Goal: Task Accomplishment & Management: Manage account settings

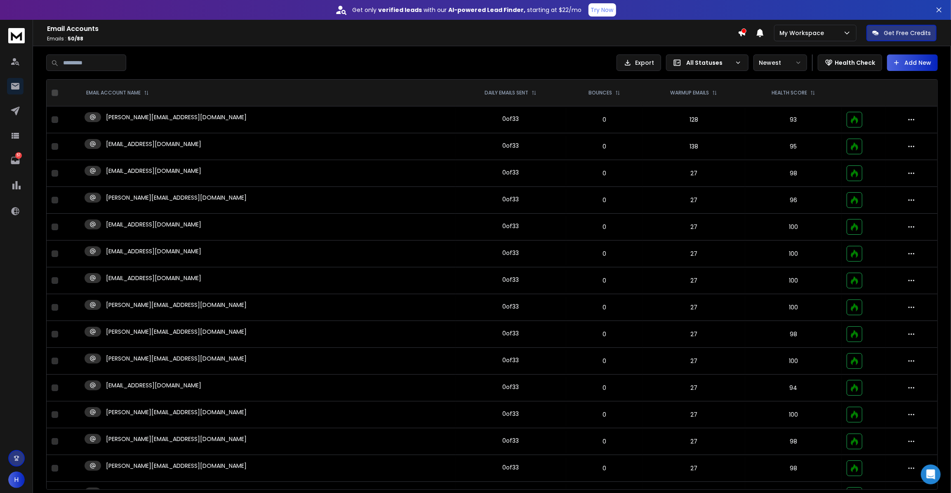
click at [176, 225] on p "[EMAIL_ADDRESS][DOMAIN_NAME]" at bounding box center [153, 224] width 95 height 8
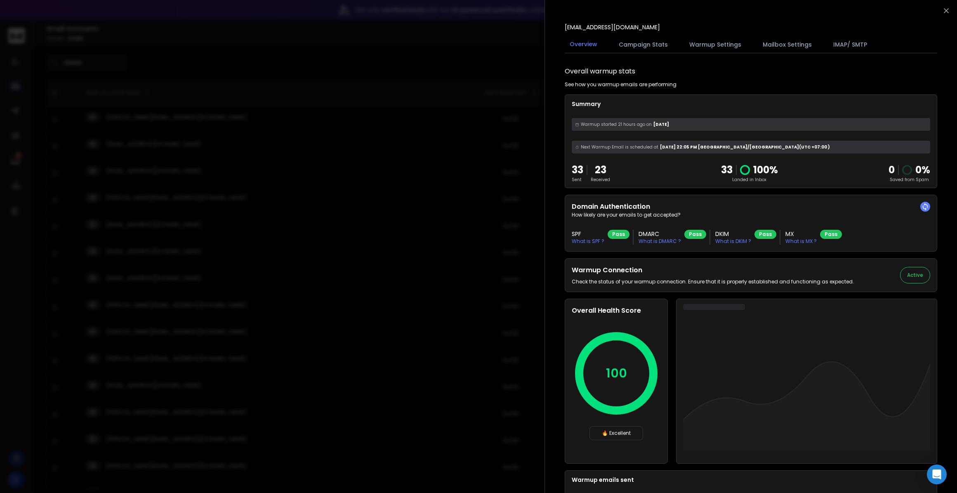
scroll to position [179, 0]
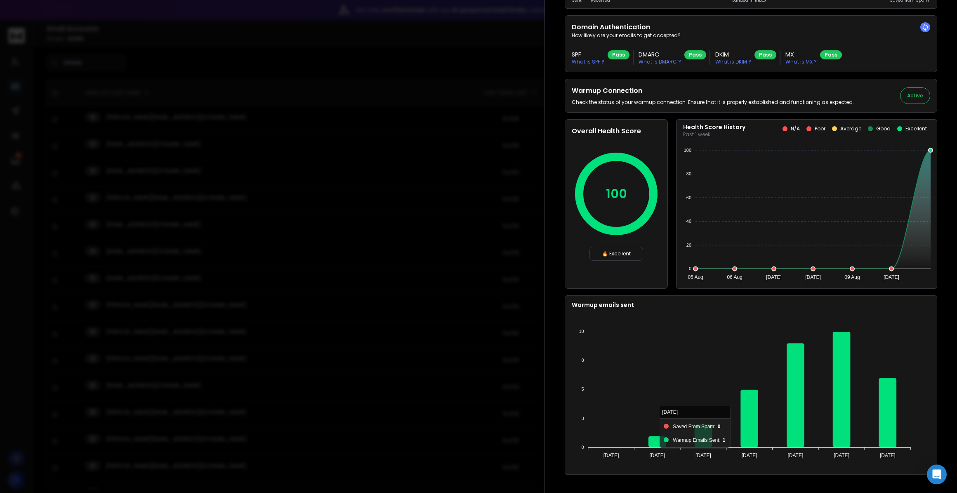
click at [673, 351] on foreignobject at bounding box center [750, 391] width 356 height 144
click at [268, 326] on div at bounding box center [478, 246] width 957 height 493
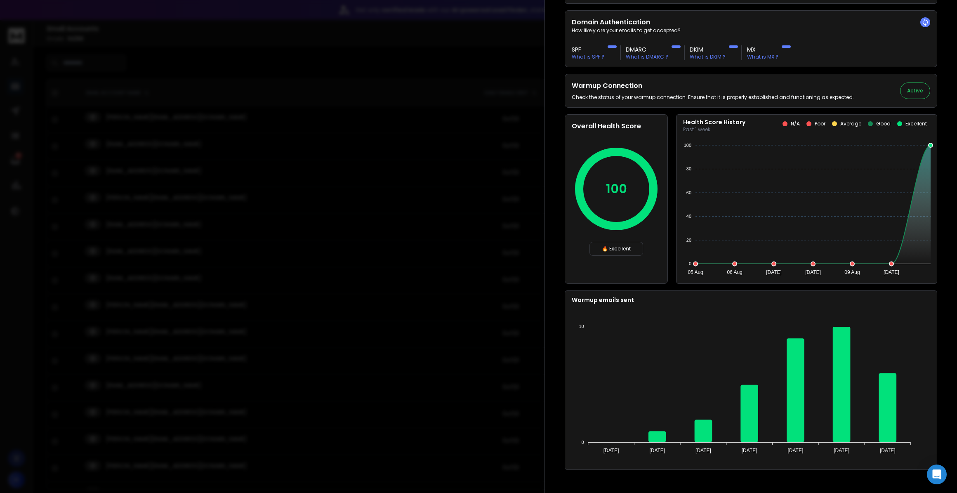
scroll to position [161, 0]
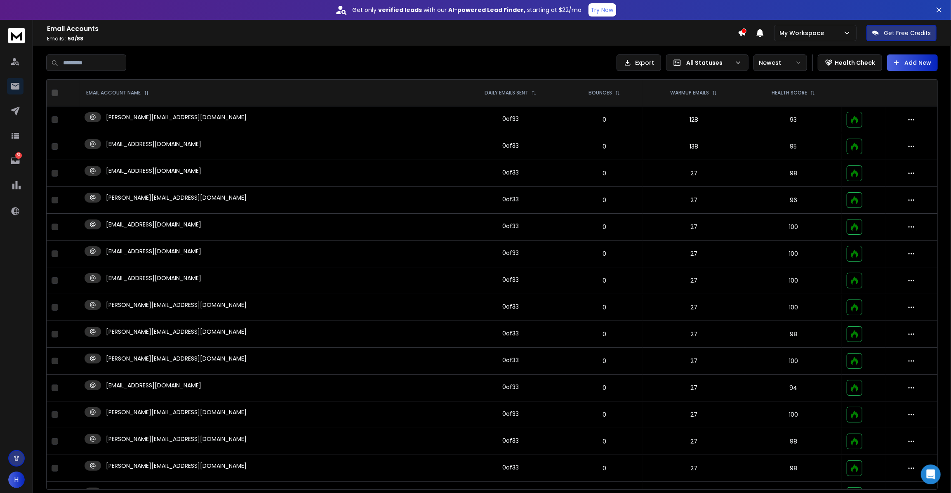
click at [148, 254] on p "[EMAIL_ADDRESS][DOMAIN_NAME]" at bounding box center [153, 251] width 95 height 8
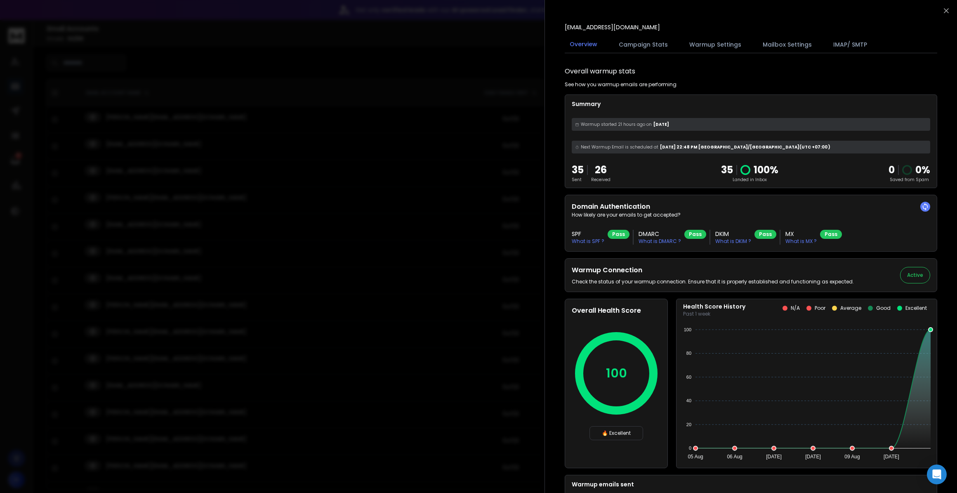
scroll to position [184, 0]
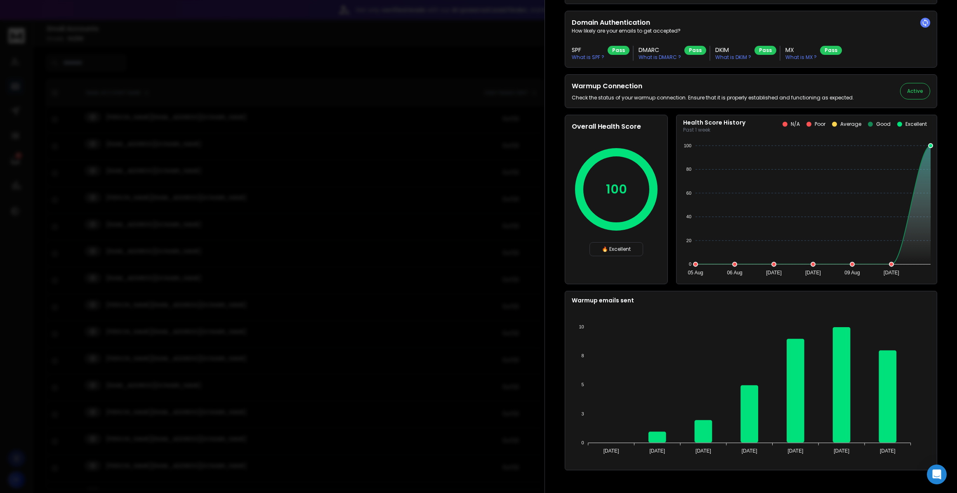
click at [945, 58] on div "Multi Select Table Sheet [EMAIL_ADDRESS][DOMAIN_NAME] Overview Campaign Stats W…" at bounding box center [750, 246] width 412 height 493
click at [933, 97] on div "Overall warmup stats See how you warmup emails are performing Summary Warmup st…" at bounding box center [751, 173] width 372 height 594
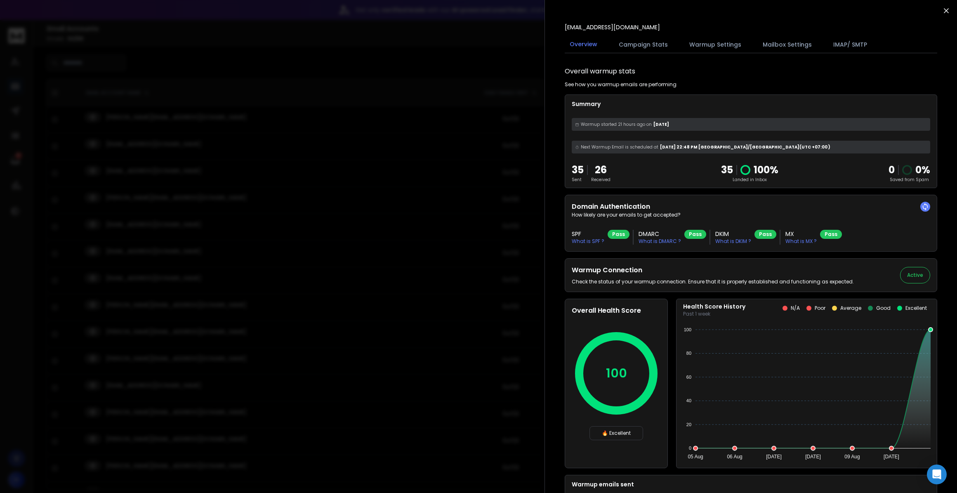
click at [945, 12] on icon "button" at bounding box center [946, 11] width 4 height 4
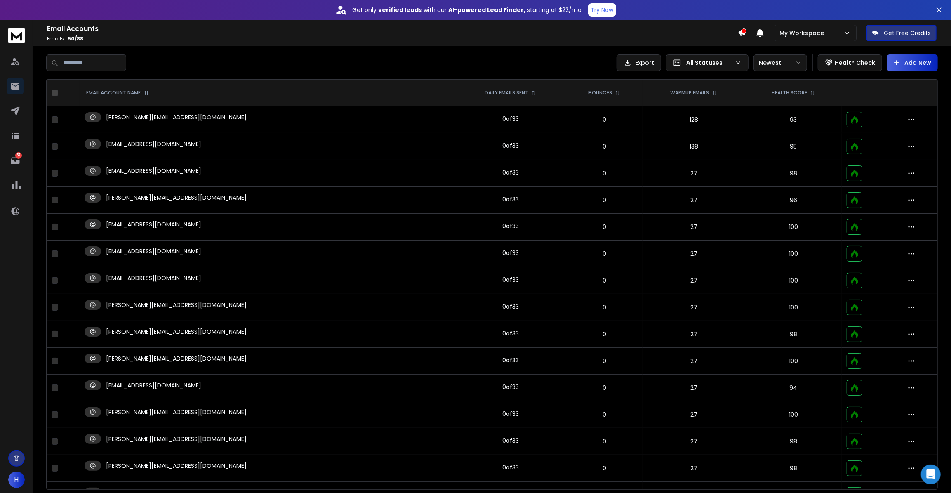
click at [146, 309] on td "[PERSON_NAME][EMAIL_ADDRESS][DOMAIN_NAME]" at bounding box center [268, 307] width 376 height 27
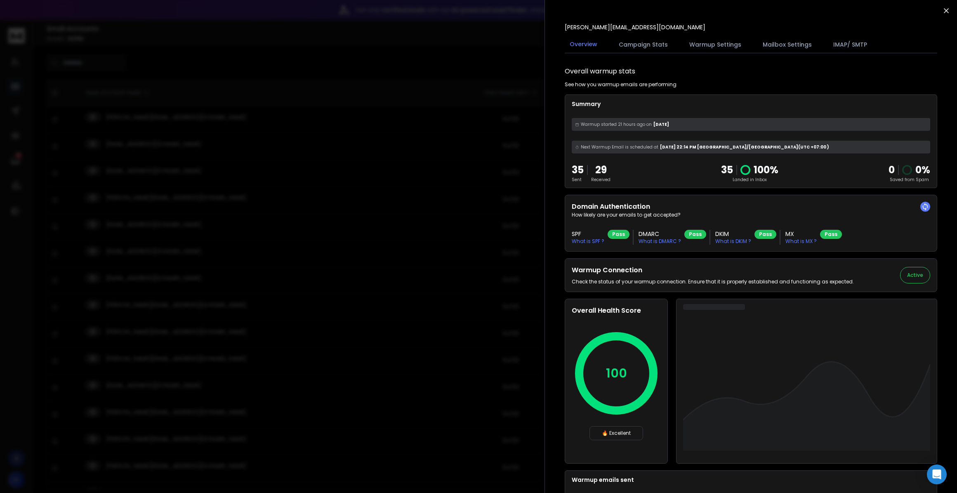
click at [948, 12] on icon "button" at bounding box center [946, 11] width 8 height 8
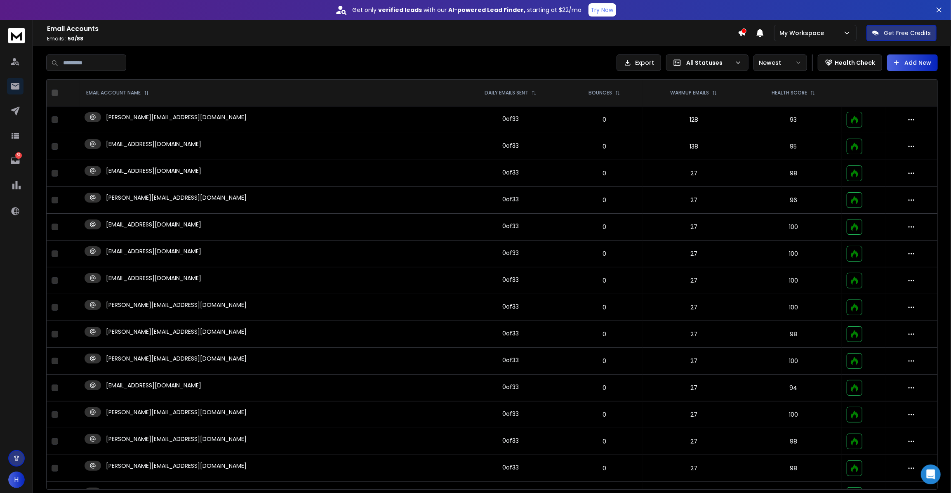
click at [144, 172] on p "[EMAIL_ADDRESS][DOMAIN_NAME]" at bounding box center [153, 171] width 95 height 8
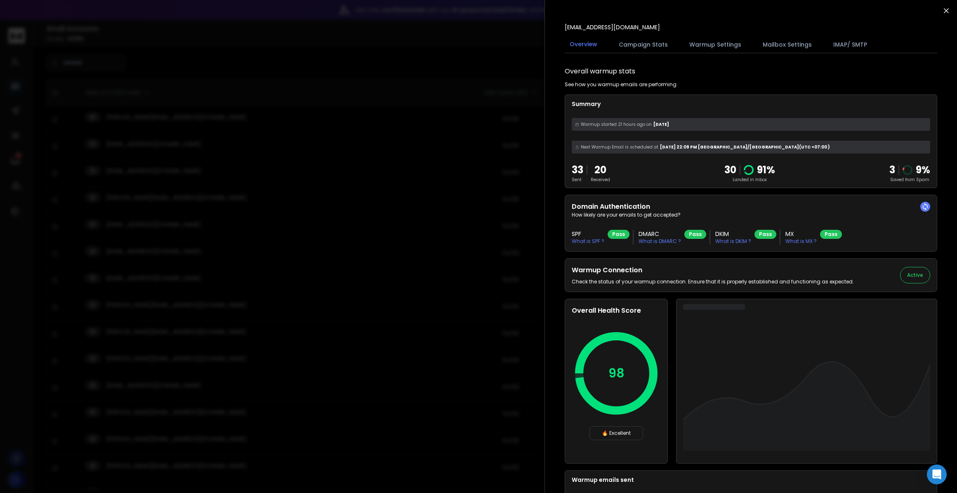
click at [945, 13] on icon "button" at bounding box center [946, 11] width 8 height 8
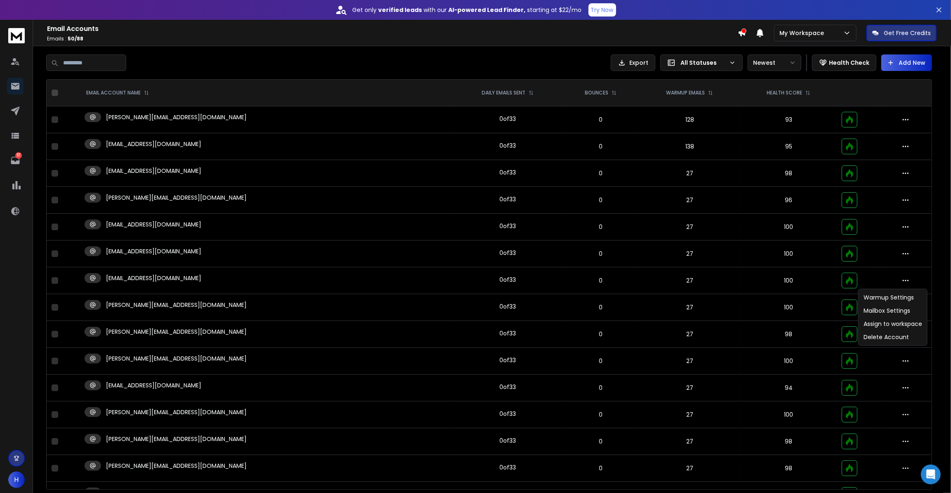
click at [903, 280] on icon at bounding box center [906, 280] width 6 height 1
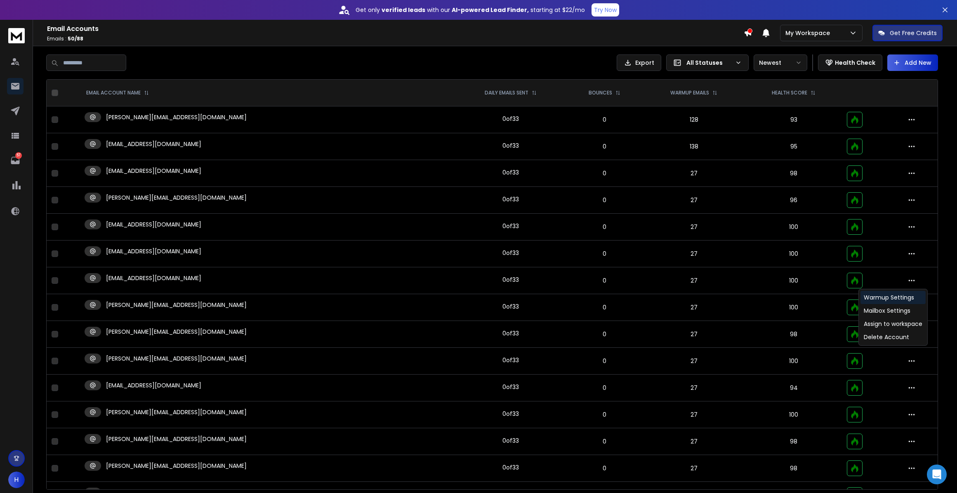
click at [892, 297] on div "Warmup Settings" at bounding box center [892, 297] width 65 height 13
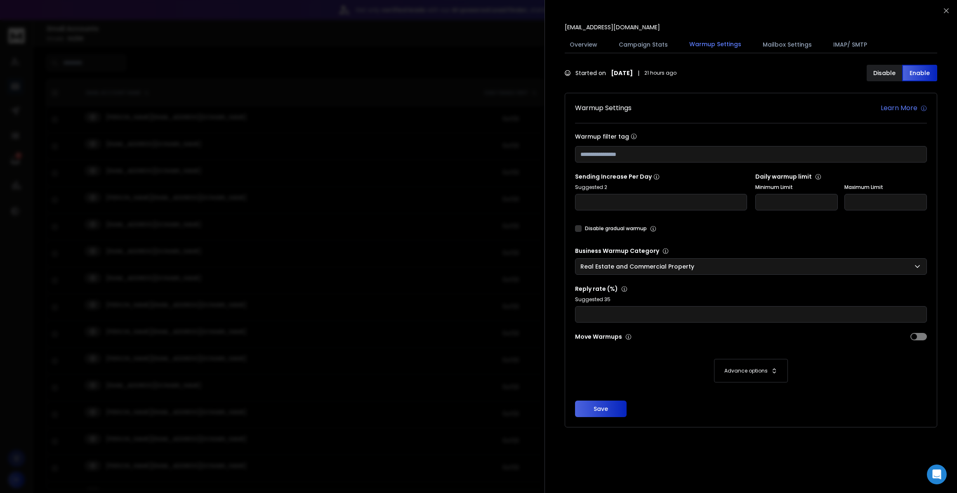
click at [584, 200] on input "*" at bounding box center [661, 202] width 172 height 16
click at [485, 219] on div at bounding box center [478, 246] width 957 height 493
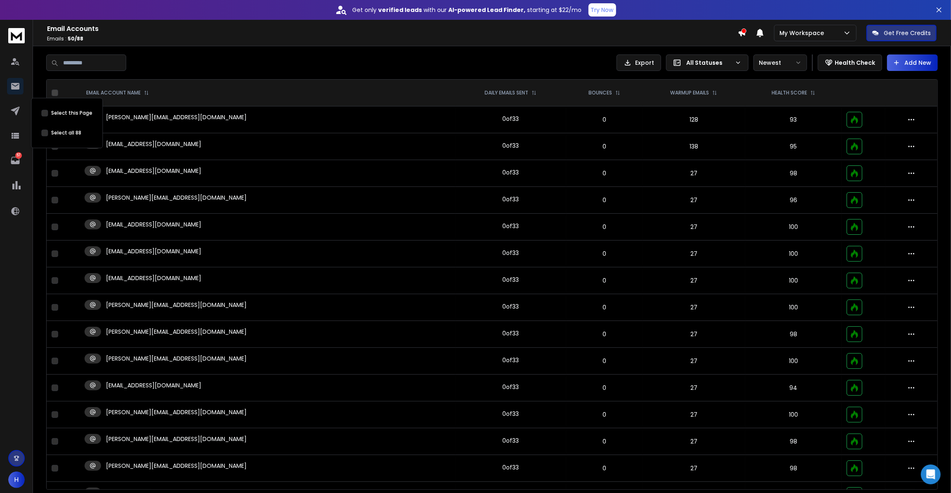
click at [45, 132] on button "Select this Page" at bounding box center [44, 132] width 7 height 7
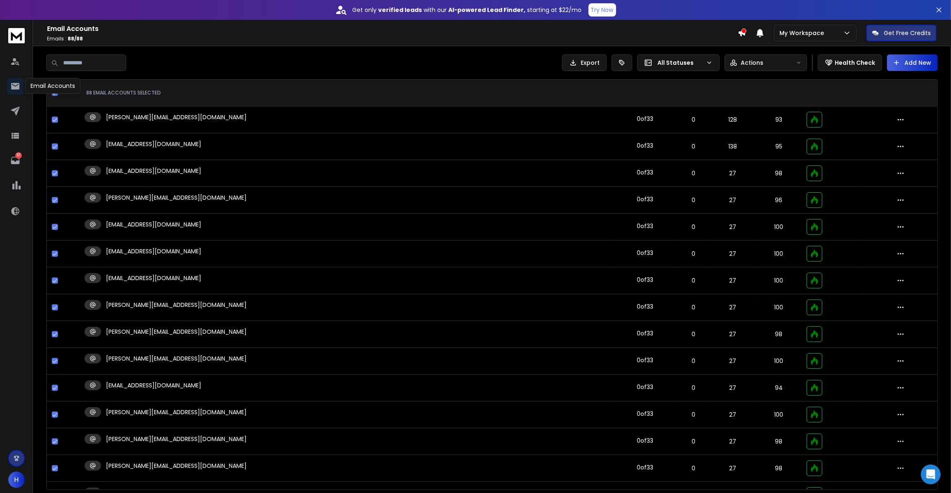
click at [15, 86] on icon at bounding box center [15, 86] width 10 height 10
click at [144, 253] on p "[EMAIL_ADDRESS][DOMAIN_NAME]" at bounding box center [153, 251] width 95 height 8
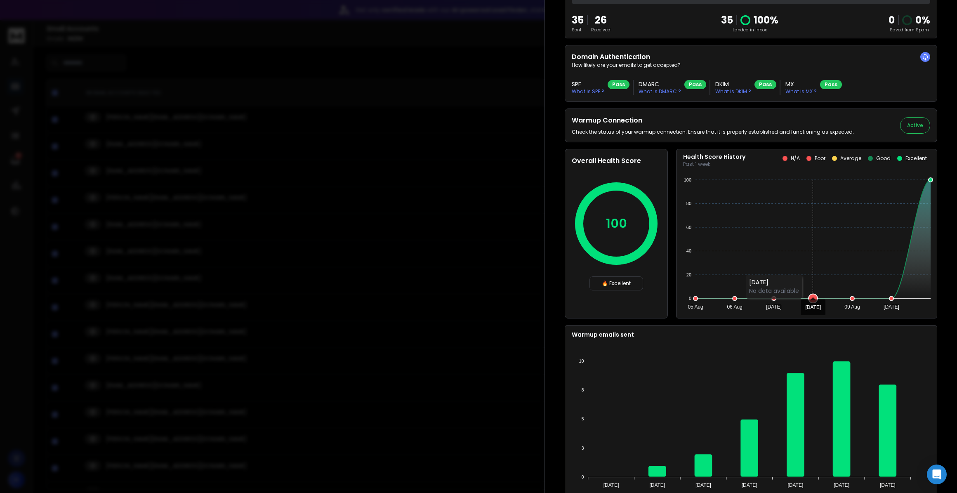
scroll to position [184, 0]
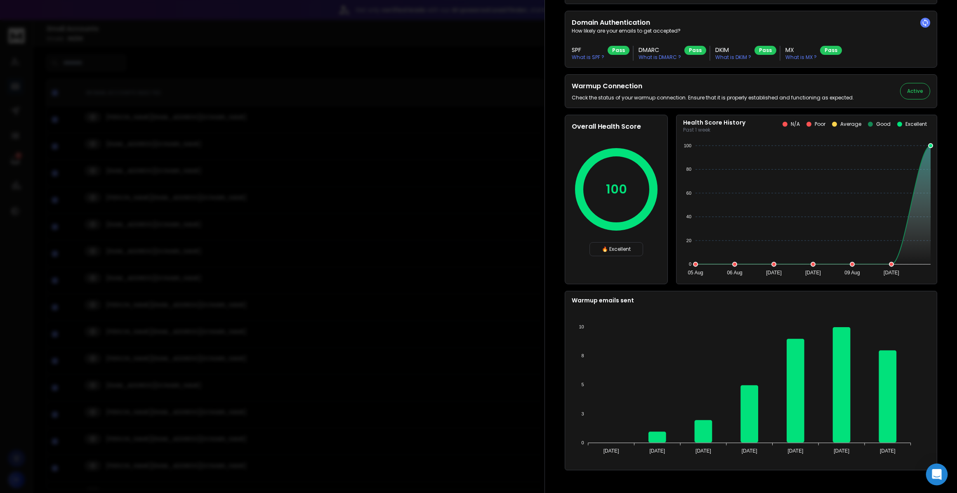
click at [937, 474] on icon "Open Intercom Messenger" at bounding box center [936, 474] width 9 height 11
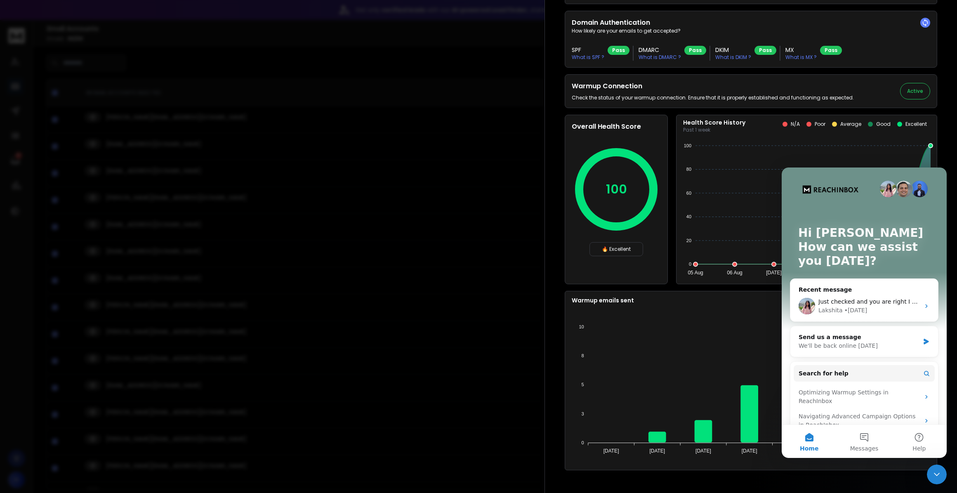
scroll to position [0, 0]
click at [379, 327] on div at bounding box center [478, 246] width 957 height 493
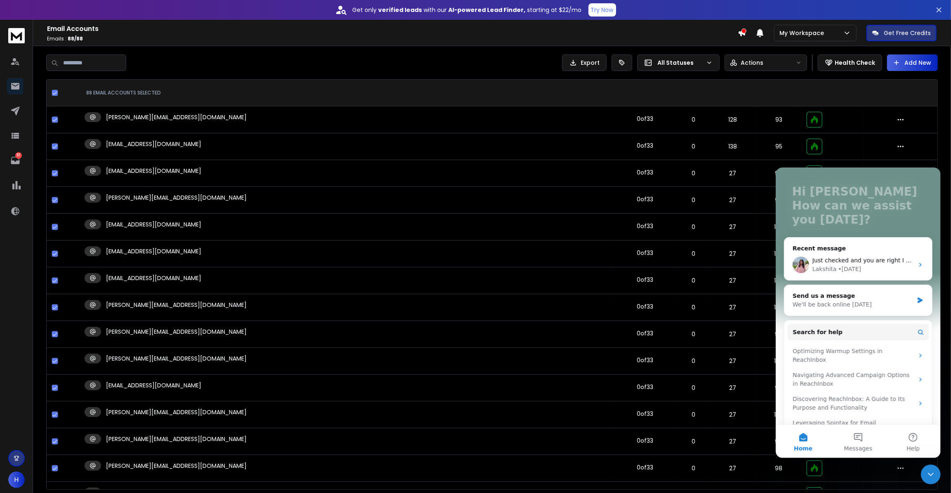
scroll to position [88, 0]
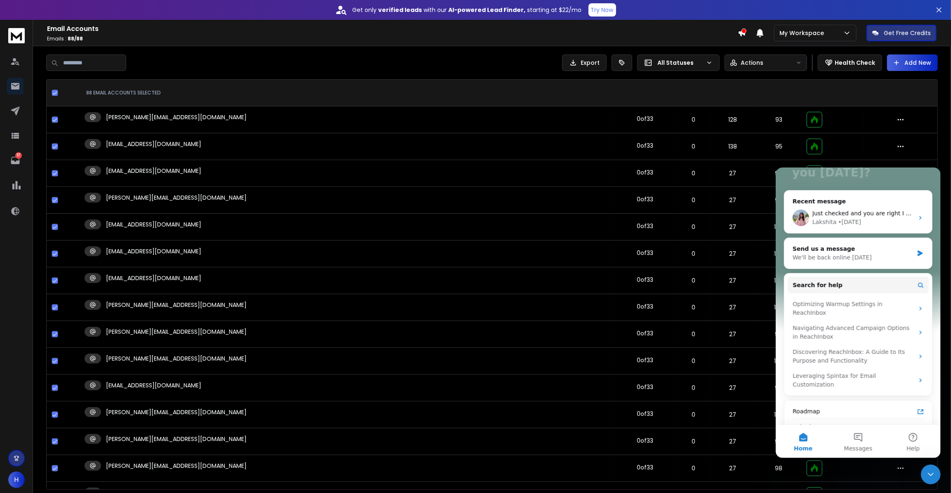
click at [931, 474] on icon "Close Intercom Messenger" at bounding box center [930, 473] width 6 height 3
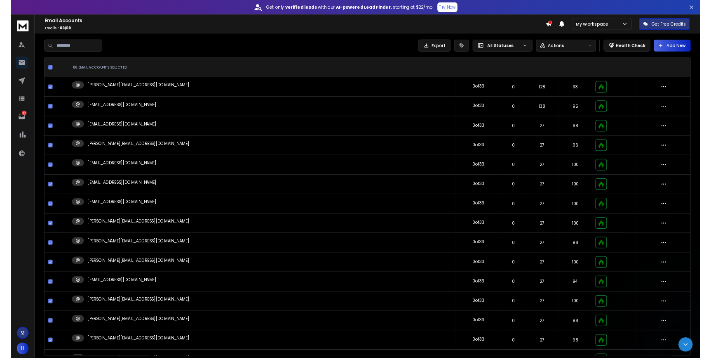
scroll to position [0, 0]
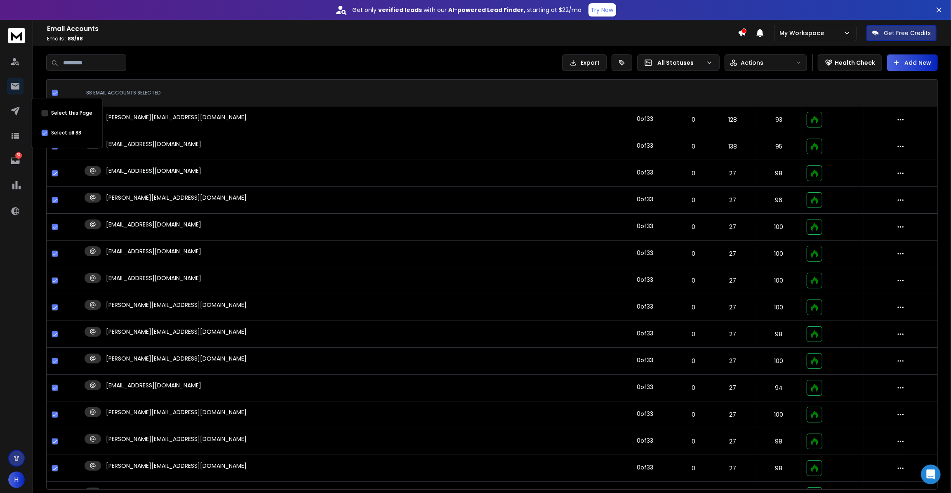
click at [62, 130] on label "Select all 88" at bounding box center [66, 132] width 30 height 7
click at [763, 63] on p "Actions" at bounding box center [752, 63] width 23 height 8
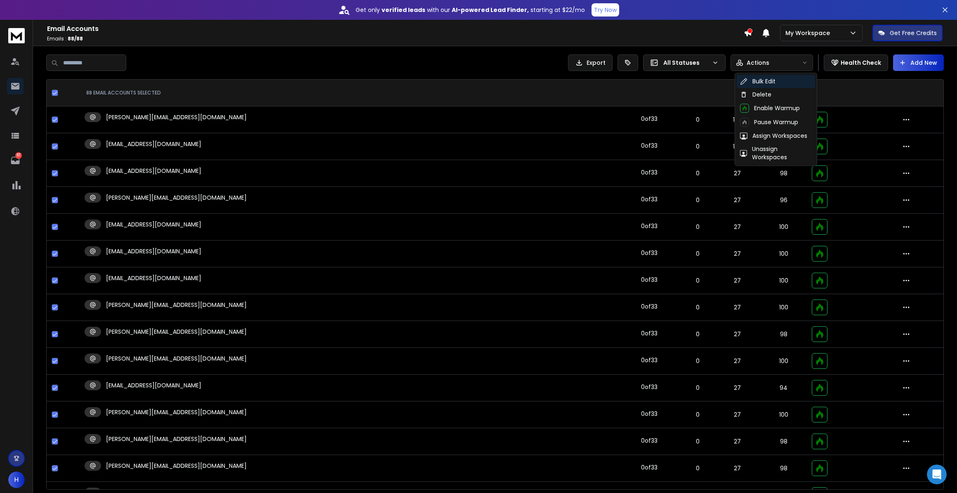
click at [767, 80] on div "Bulk Edit" at bounding box center [757, 81] width 35 height 8
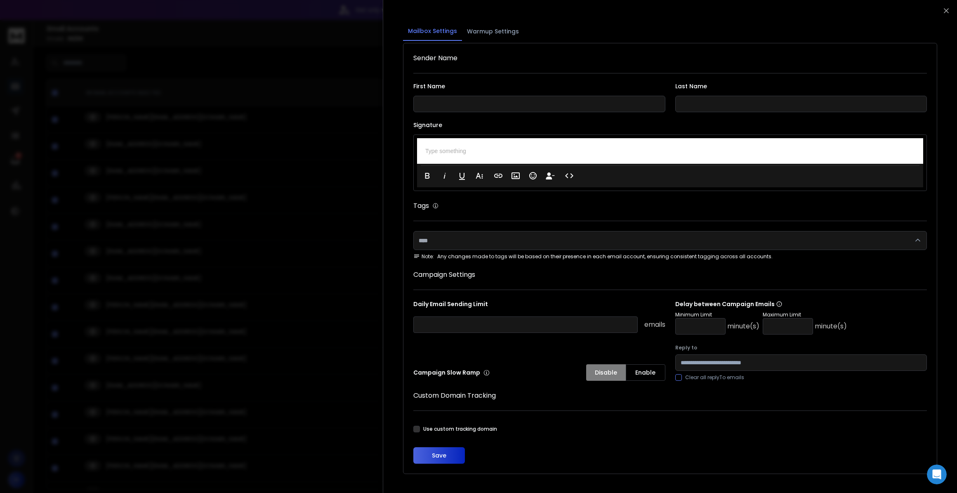
click at [487, 31] on button "Warmup Settings" at bounding box center [493, 31] width 62 height 18
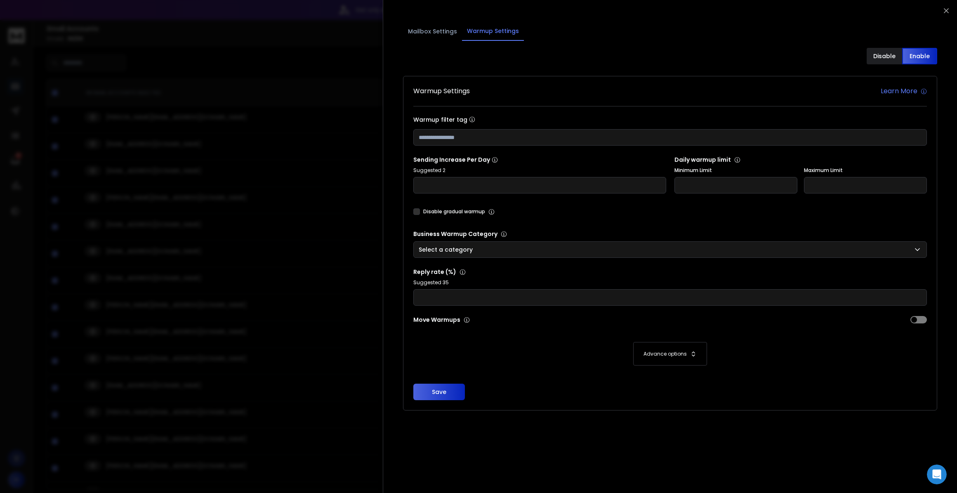
click at [423, 184] on input "number" at bounding box center [539, 185] width 253 height 16
type input "*"
click at [681, 181] on input "number" at bounding box center [735, 185] width 123 height 16
type input "*"
click at [812, 182] on input "number" at bounding box center [865, 185] width 123 height 16
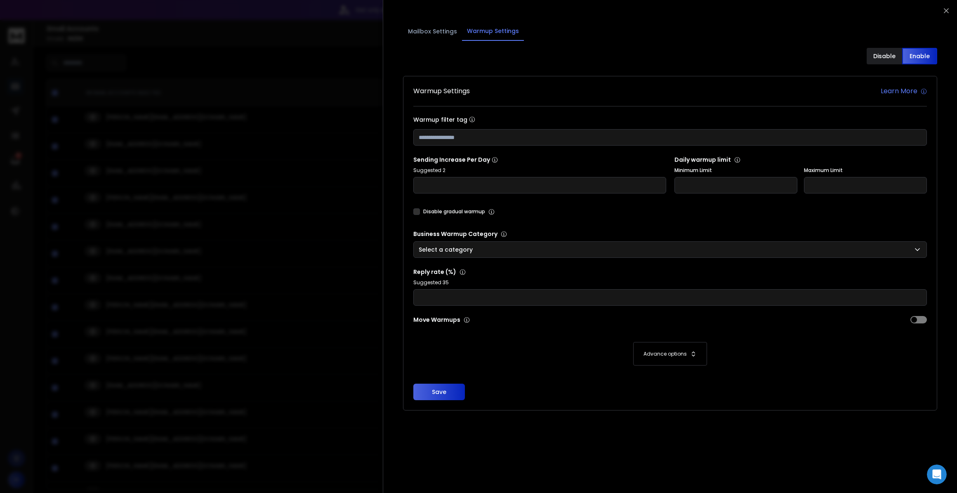
type input "*"
click at [438, 392] on button "Save" at bounding box center [439, 391] width 52 height 16
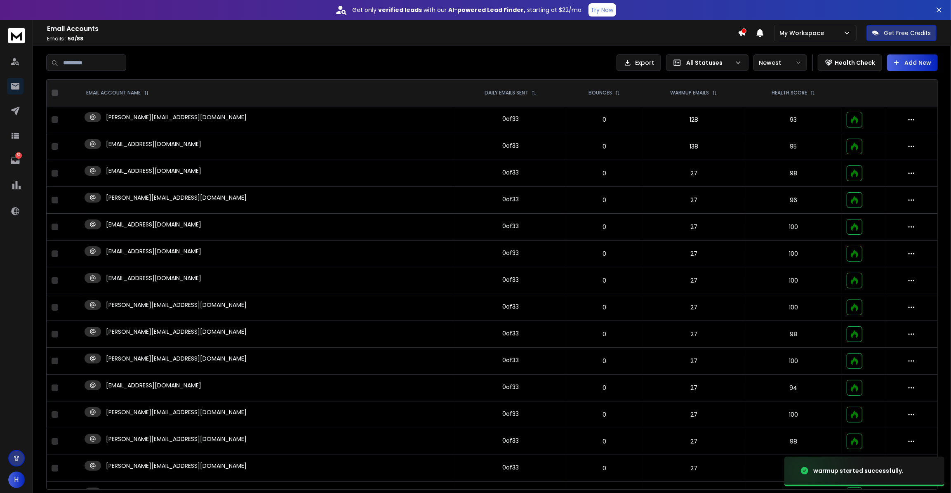
click at [134, 222] on p "[EMAIL_ADDRESS][DOMAIN_NAME]" at bounding box center [153, 224] width 95 height 8
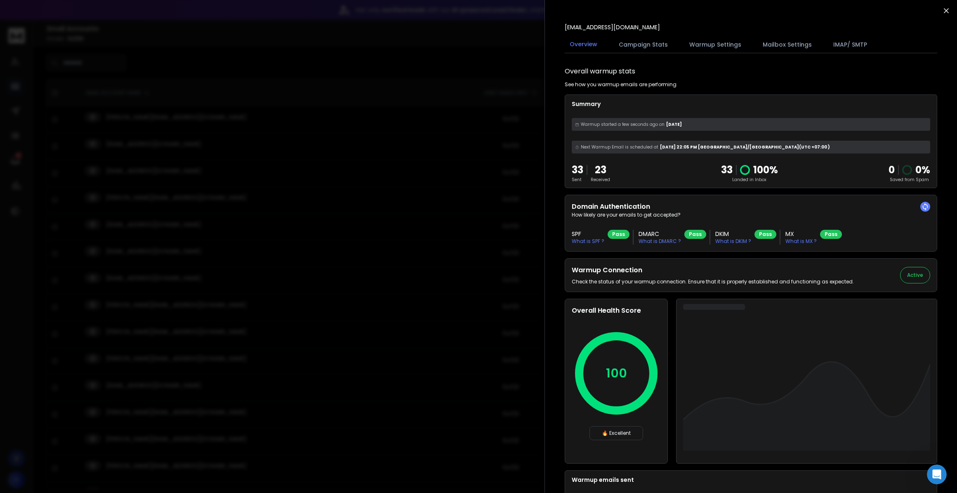
click at [946, 9] on icon "button" at bounding box center [946, 11] width 8 height 8
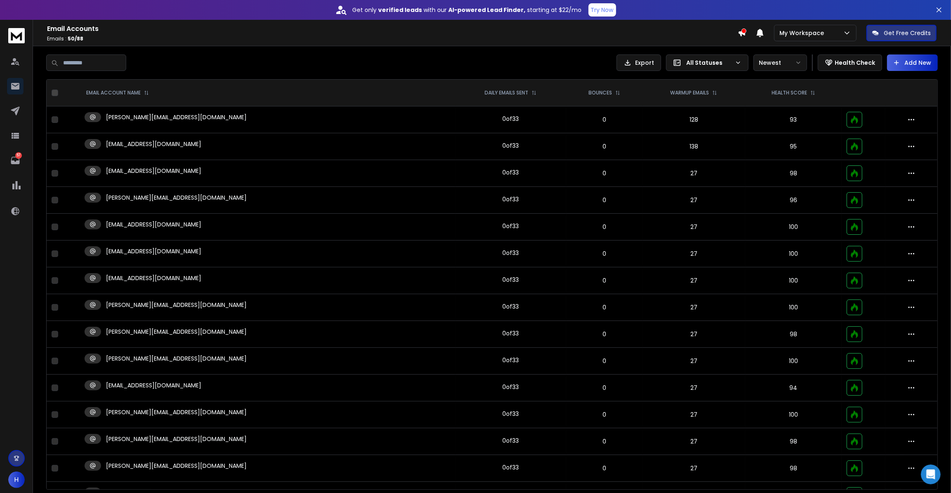
click at [908, 254] on icon at bounding box center [911, 253] width 7 height 7
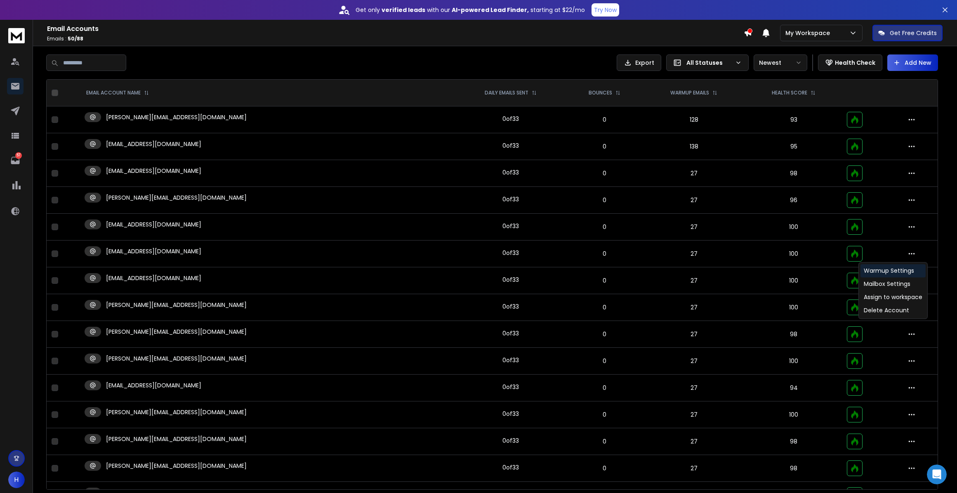
click at [906, 270] on div "Warmup Settings" at bounding box center [892, 270] width 65 height 13
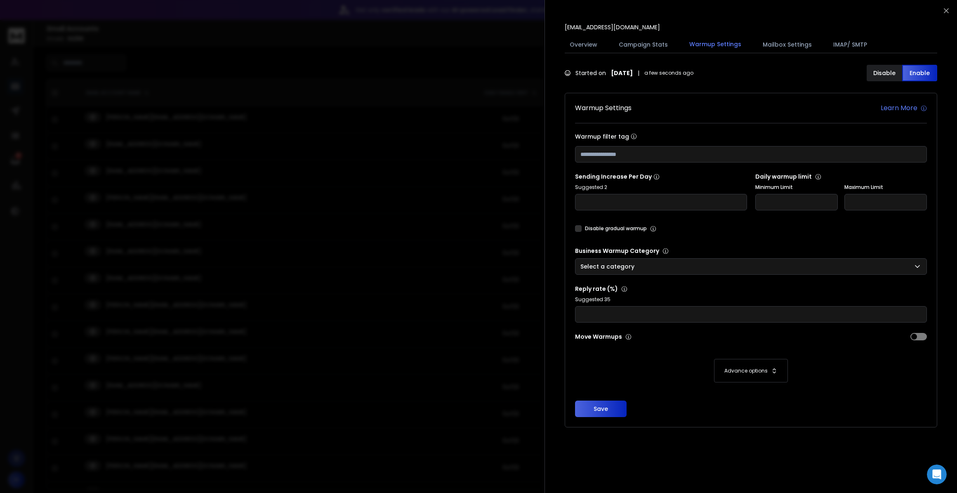
type input "*"
type input "***"
click at [944, 9] on icon "button" at bounding box center [946, 11] width 8 height 8
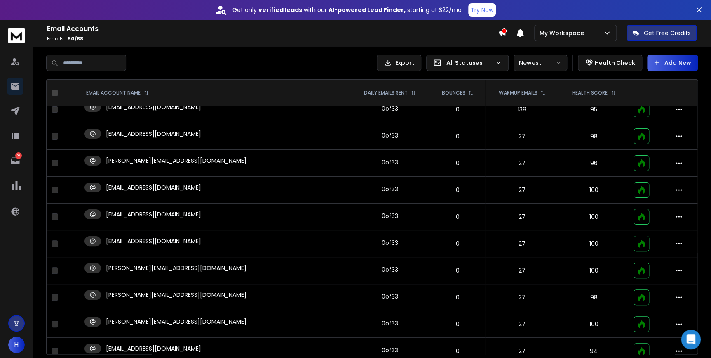
scroll to position [75, 0]
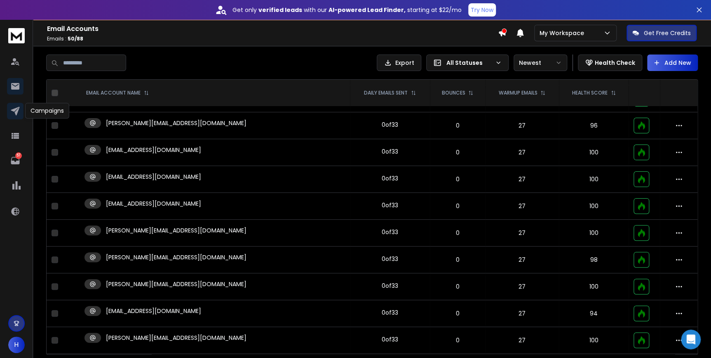
click at [18, 109] on icon at bounding box center [15, 110] width 9 height 9
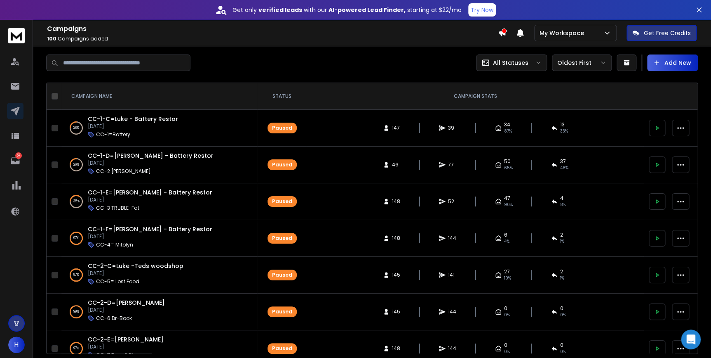
click at [147, 197] on p "[DATE]" at bounding box center [150, 199] width 125 height 7
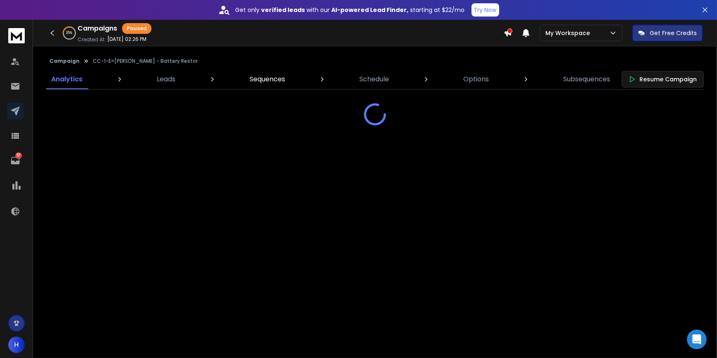
click at [288, 62] on div "Campaign CC-1-E=[PERSON_NAME] - Battery Restor" at bounding box center [374, 60] width 657 height 13
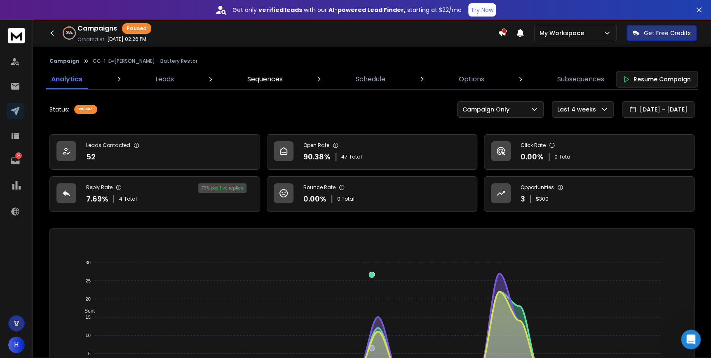
click at [265, 80] on p "Sequences" at bounding box center [264, 79] width 35 height 10
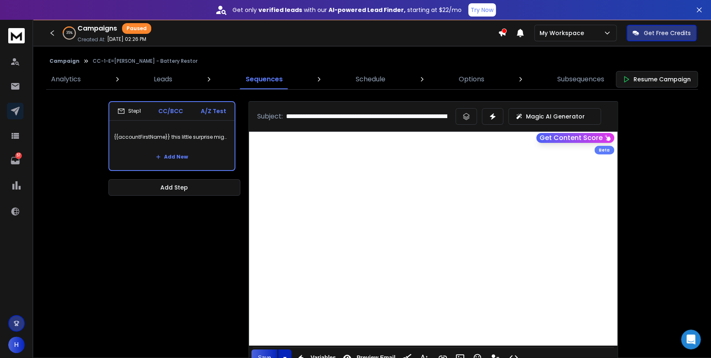
click at [444, 115] on input "**********" at bounding box center [366, 116] width 161 height 10
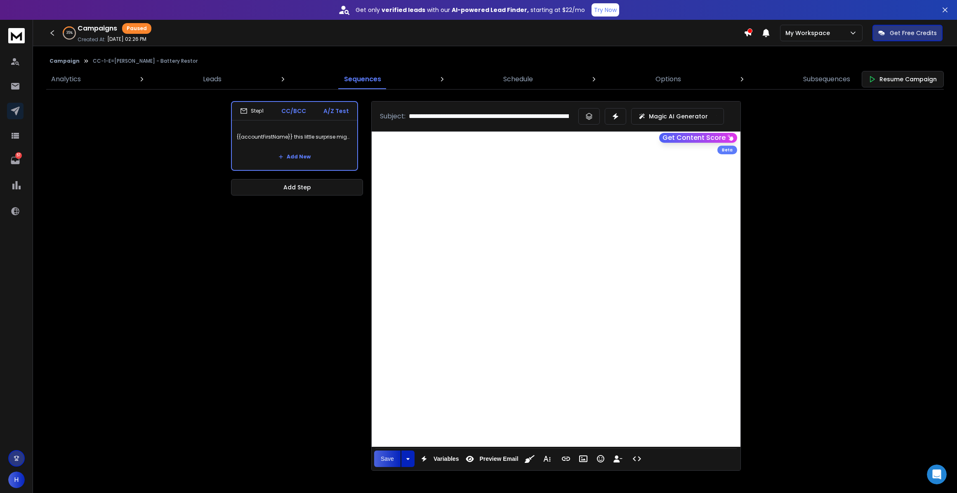
click at [934, 473] on icon "Open Intercom Messenger" at bounding box center [937, 475] width 14 height 14
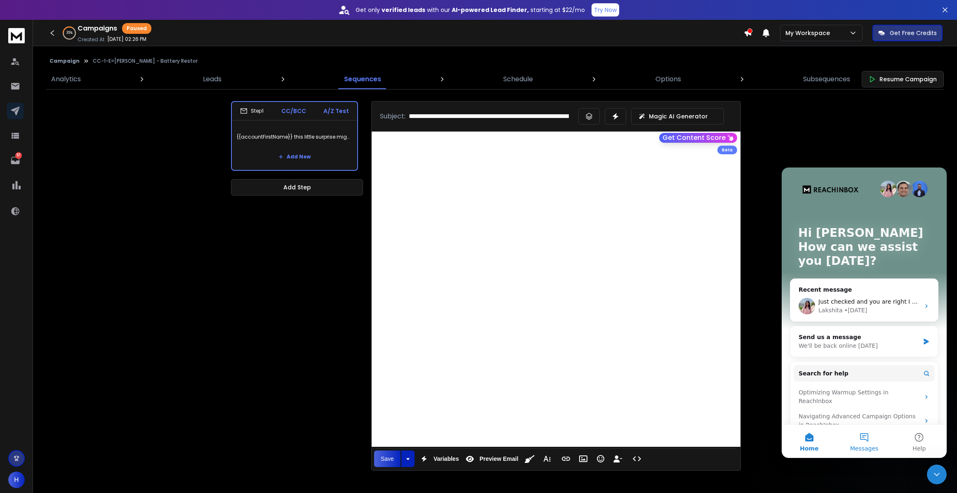
click at [864, 439] on button "Messages" at bounding box center [863, 441] width 55 height 33
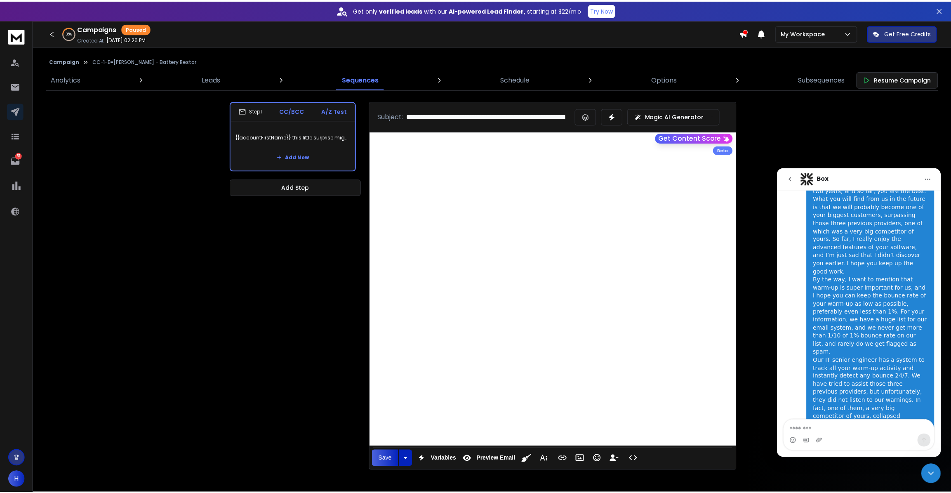
scroll to position [807, 0]
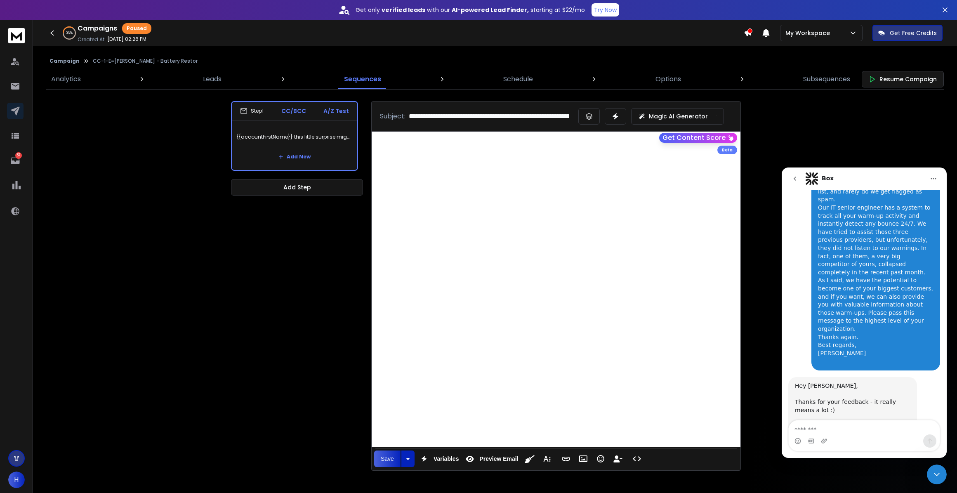
drag, startPoint x: 795, startPoint y: 407, endPoint x: 812, endPoint y: 409, distance: 16.3
drag, startPoint x: 812, startPoint y: 409, endPoint x: 804, endPoint y: 406, distance: 8.1
copy div "[PERSON_NAME] •"
click at [15, 108] on icon at bounding box center [15, 110] width 9 height 9
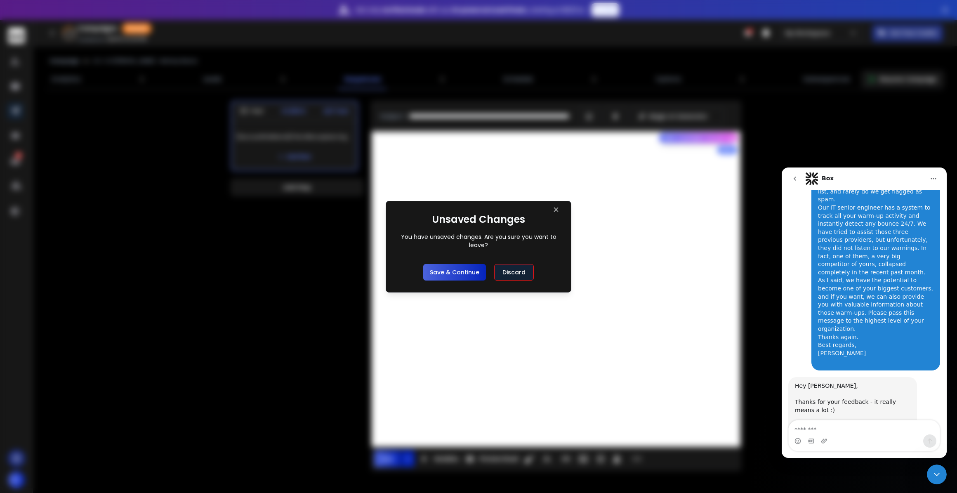
click at [556, 210] on icon at bounding box center [556, 209] width 7 height 7
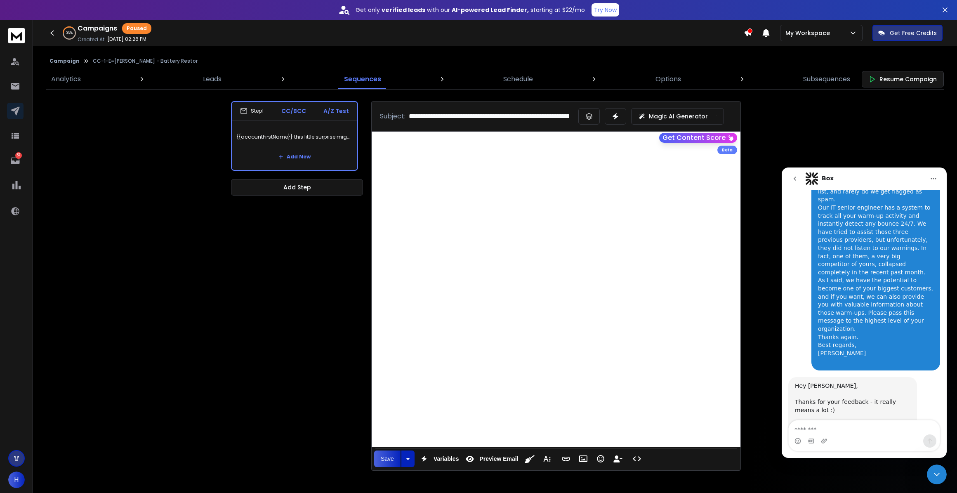
click at [294, 309] on div "Step 1 CC/BCC A/Z Test {{accountFirstName}} this little surprise might just be …" at bounding box center [297, 285] width 132 height 369
click at [9, 88] on link at bounding box center [15, 86] width 16 height 16
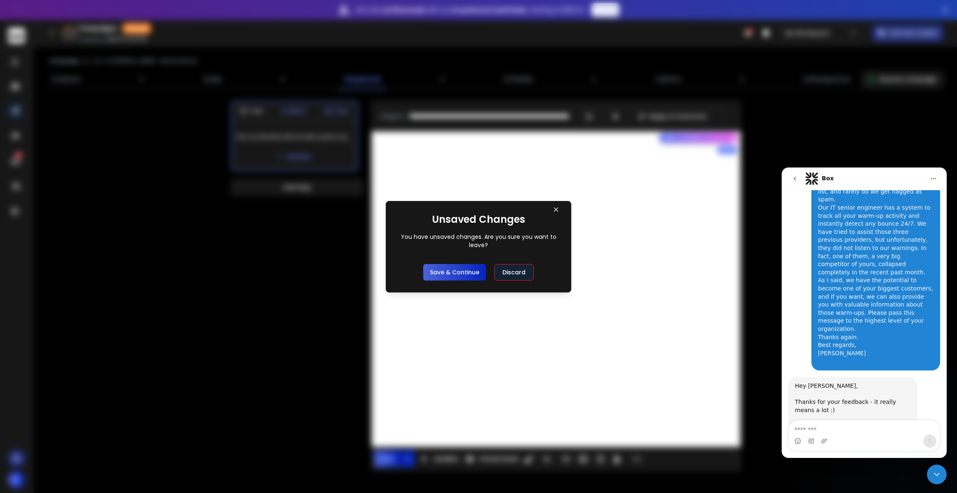
click at [554, 209] on icon at bounding box center [556, 209] width 7 height 7
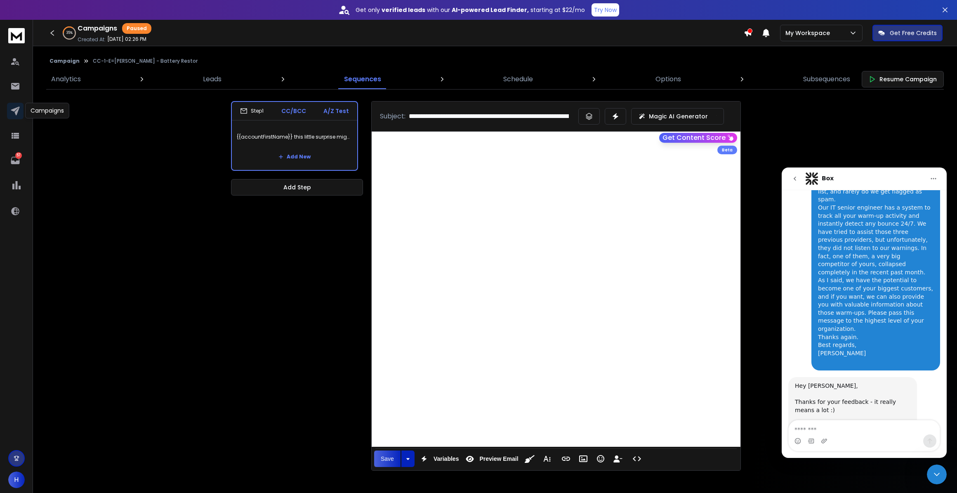
click at [15, 111] on icon at bounding box center [15, 110] width 9 height 9
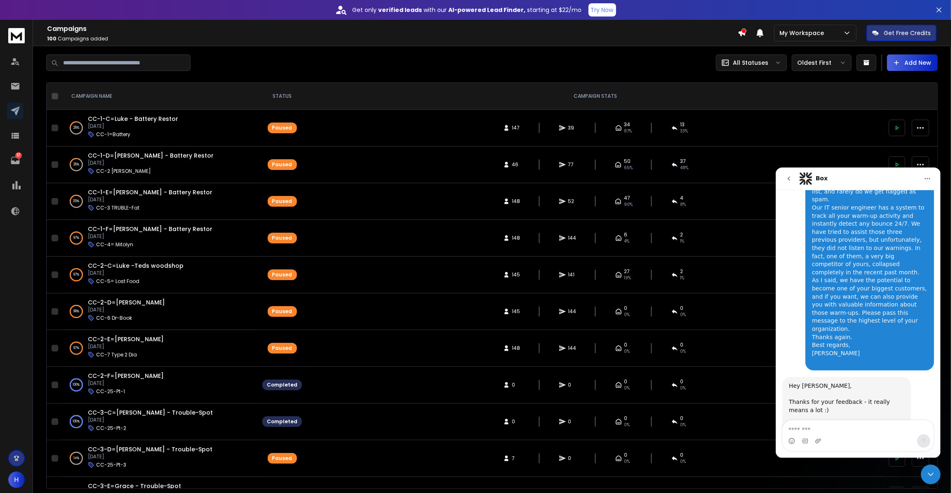
click at [931, 474] on icon "Close Intercom Messenger" at bounding box center [930, 473] width 6 height 3
